Goal: Task Accomplishment & Management: Use online tool/utility

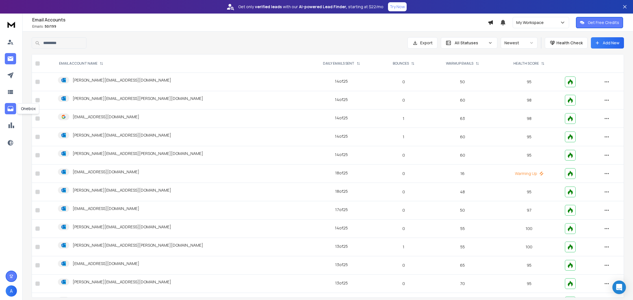
click at [7, 106] on link at bounding box center [10, 108] width 11 height 11
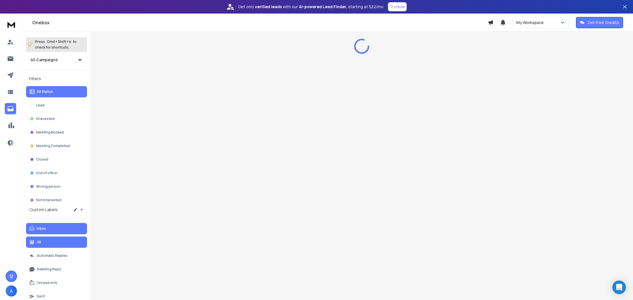
click at [50, 237] on div "Inbox All Automatic Replies Awaiting Reply Unread only Sent Archive" at bounding box center [56, 276] width 61 height 106
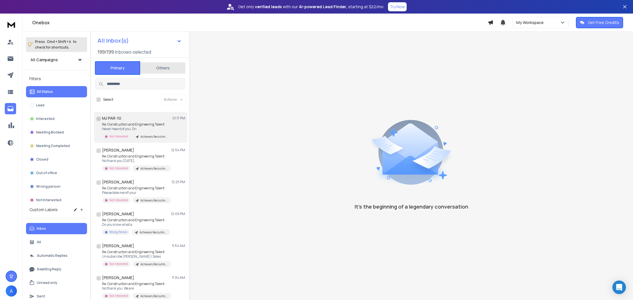
click at [123, 128] on p "Never heard of you. On" at bounding box center [136, 129] width 68 height 5
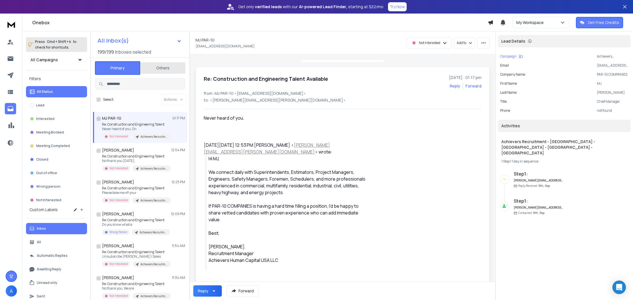
scroll to position [7, 0]
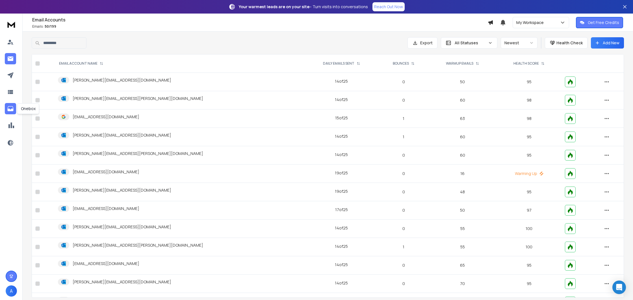
click at [12, 109] on icon at bounding box center [10, 108] width 7 height 7
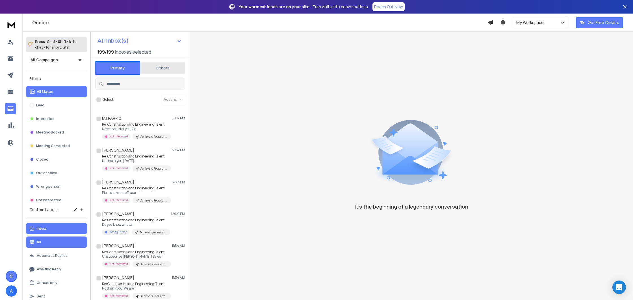
click at [38, 240] on p "All" at bounding box center [39, 242] width 4 height 5
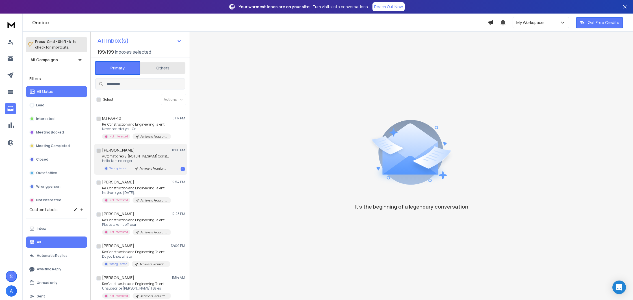
click at [145, 156] on p "Automatic reply: [POTENTIAL SPAM] Construction" at bounding box center [136, 156] width 68 height 5
